Goal: Task Accomplishment & Management: Manage account settings

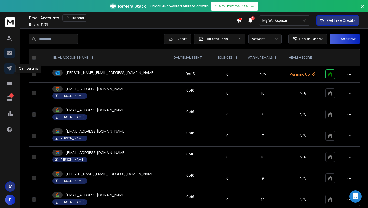
click at [12, 70] on icon at bounding box center [9, 68] width 6 height 6
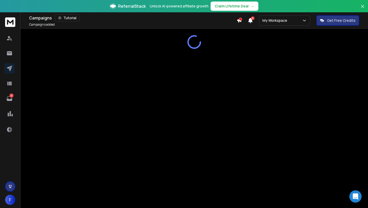
click at [364, 7] on icon "Close banner" at bounding box center [363, 6] width 5 height 5
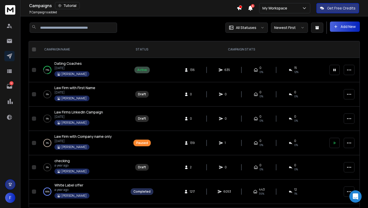
click at [63, 63] on span "Dating Coaches" at bounding box center [67, 63] width 27 height 5
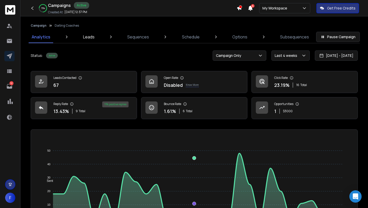
click at [90, 36] on p "Leads" at bounding box center [89, 37] width 12 height 6
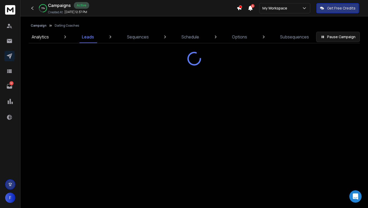
click at [43, 34] on link "Analytics" at bounding box center [40, 37] width 23 height 12
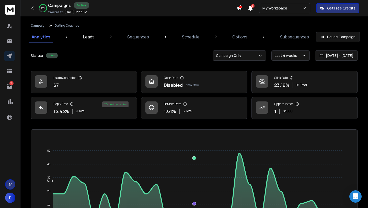
click at [86, 39] on p "Leads" at bounding box center [89, 37] width 12 height 6
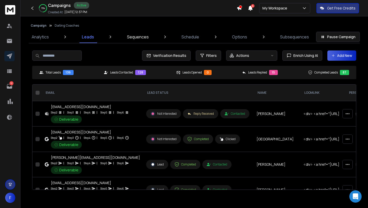
click at [133, 35] on p "Sequences" at bounding box center [138, 37] width 22 height 6
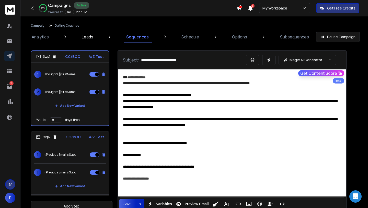
click at [93, 34] on p "Leads" at bounding box center [88, 37] width 12 height 6
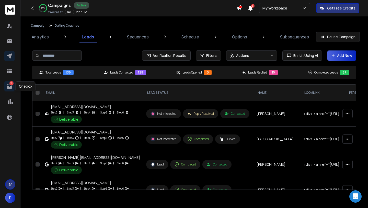
click at [8, 84] on icon at bounding box center [9, 86] width 5 height 5
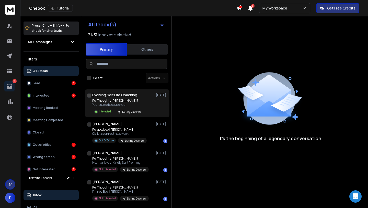
click at [125, 99] on p "Re: Thoughts [PERSON_NAME]?" at bounding box center [118, 100] width 52 height 4
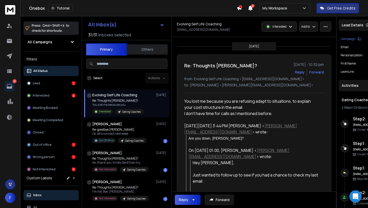
click at [106, 84] on div "Select Actions Evolving Self Life Coaching [DATE] Re: Thoughts [PERSON_NAME]? Y…" at bounding box center [127, 149] width 90 height 185
click at [107, 93] on h1 "Evolving Self Life Coaching" at bounding box center [114, 94] width 45 height 5
click at [139, 105] on p "You lost me because you" at bounding box center [118, 105] width 52 height 4
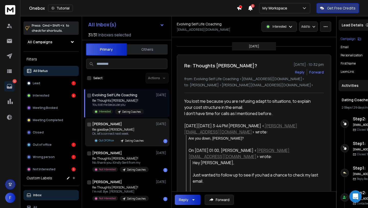
click at [126, 124] on div "[PERSON_NAME] [DATE]" at bounding box center [129, 123] width 75 height 5
